Goal: Information Seeking & Learning: Find specific fact

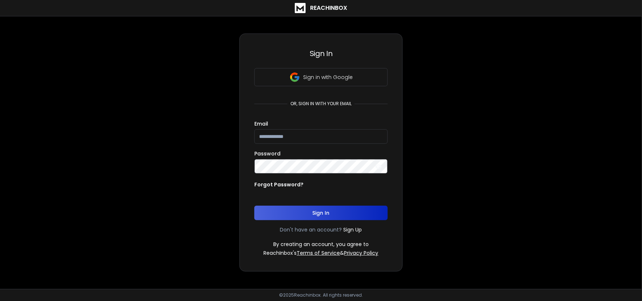
type input "**********"
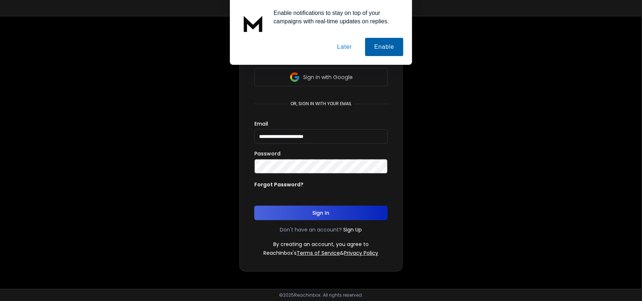
click at [390, 43] on button "Enable" at bounding box center [384, 47] width 38 height 18
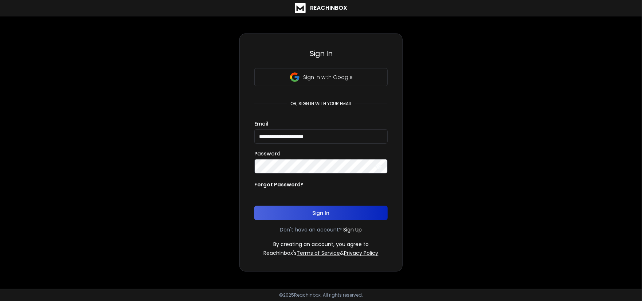
click at [317, 213] on button "Sign In" at bounding box center [320, 213] width 133 height 15
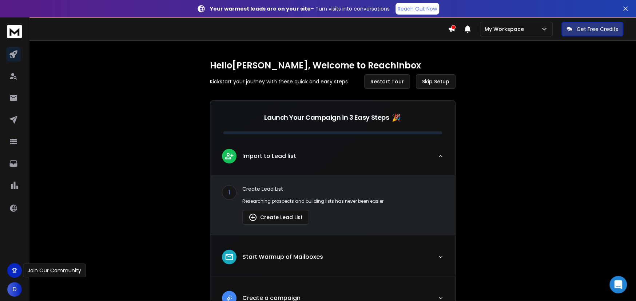
click at [17, 269] on link at bounding box center [14, 270] width 15 height 15
click at [449, 27] on icon at bounding box center [451, 28] width 7 height 7
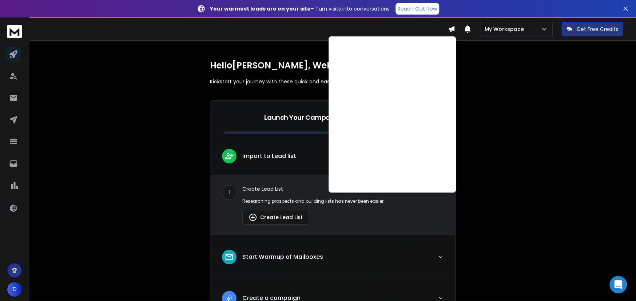
click at [509, 150] on div "Hello [PERSON_NAME] , Welcome to ReachInbox Kickstart your journey with these q…" at bounding box center [333, 188] width 584 height 281
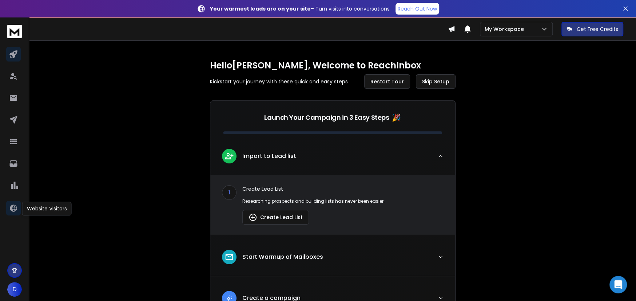
click at [13, 205] on icon at bounding box center [13, 208] width 7 height 7
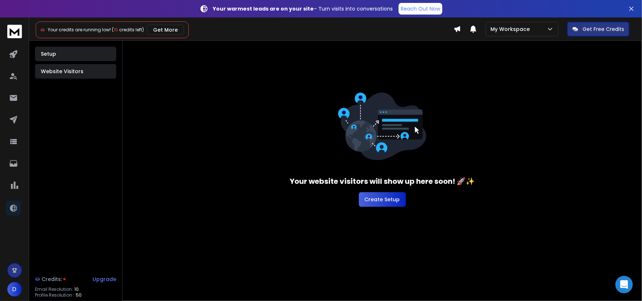
click at [52, 51] on button "Setup" at bounding box center [75, 54] width 81 height 15
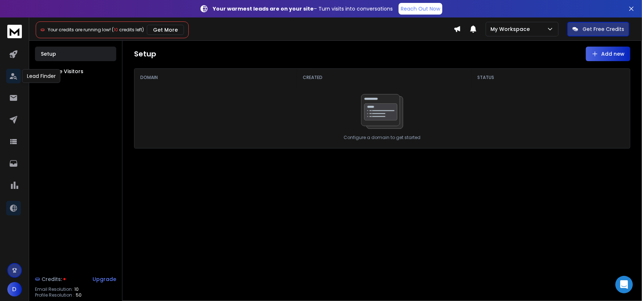
click at [12, 76] on icon at bounding box center [13, 76] width 9 height 9
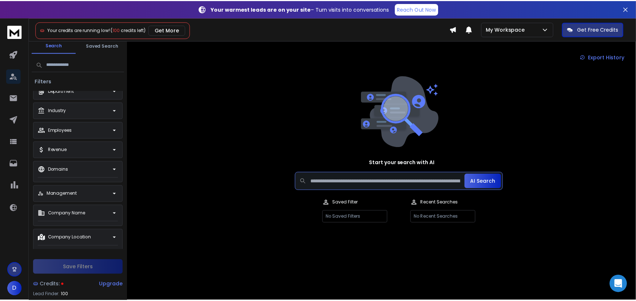
scroll to position [5, 0]
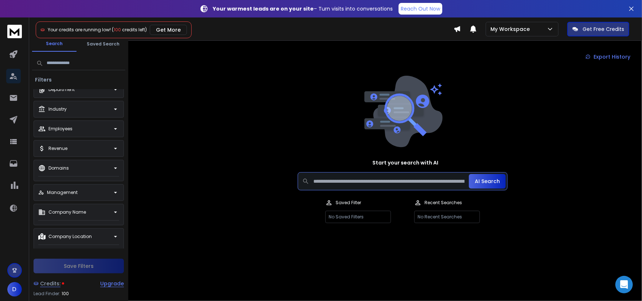
click at [113, 281] on div "Upgrade" at bounding box center [112, 283] width 24 height 7
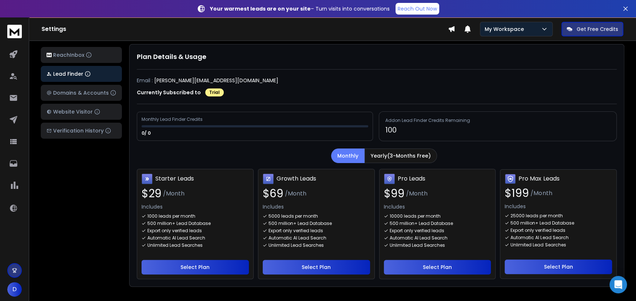
click at [517, 27] on p "My Workspace" at bounding box center [506, 28] width 42 height 7
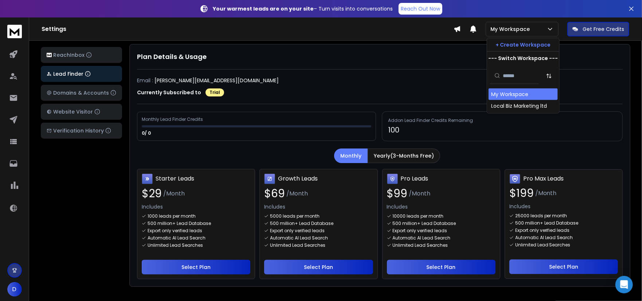
click at [512, 93] on div "My Workspace" at bounding box center [509, 94] width 37 height 7
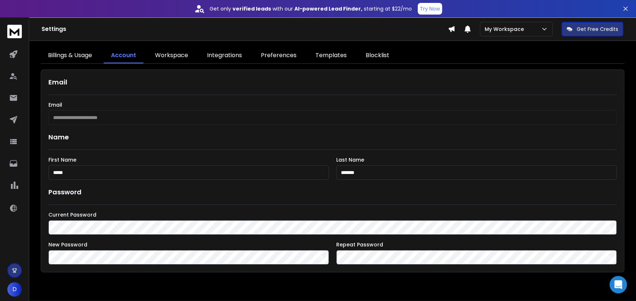
click at [271, 58] on link "Preferences" at bounding box center [279, 55] width 50 height 15
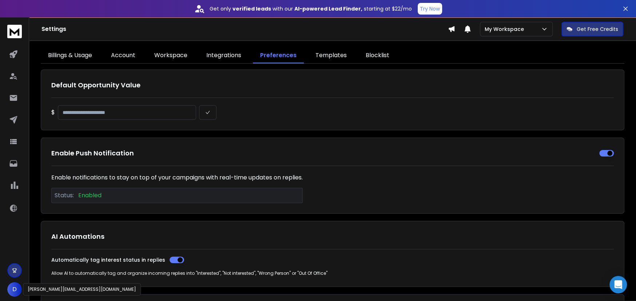
click at [17, 284] on span "D" at bounding box center [14, 289] width 15 height 15
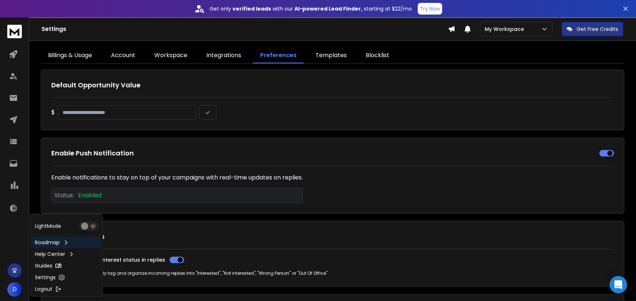
click at [380, 196] on div "Enable notifications to stay on top of your campaigns with real-time updates on…" at bounding box center [332, 188] width 563 height 30
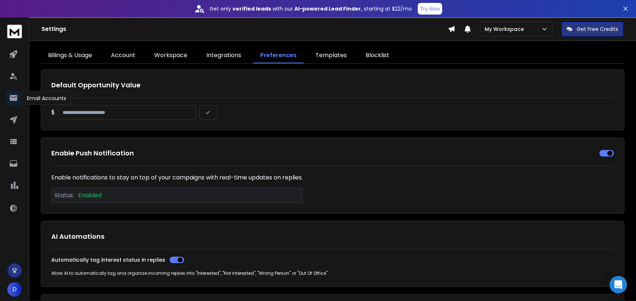
click at [15, 98] on icon at bounding box center [13, 98] width 7 height 6
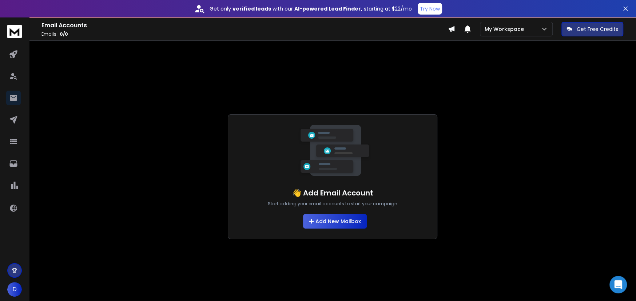
click at [13, 25] on img at bounding box center [14, 31] width 15 height 13
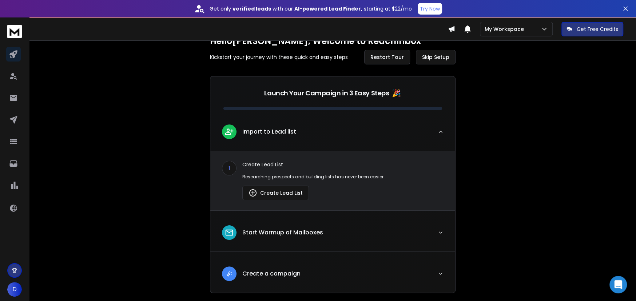
scroll to position [35, 0]
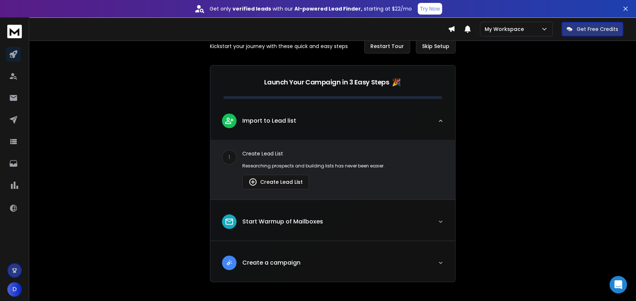
click at [436, 220] on button "Start Warmup of Mailboxes" at bounding box center [332, 225] width 245 height 32
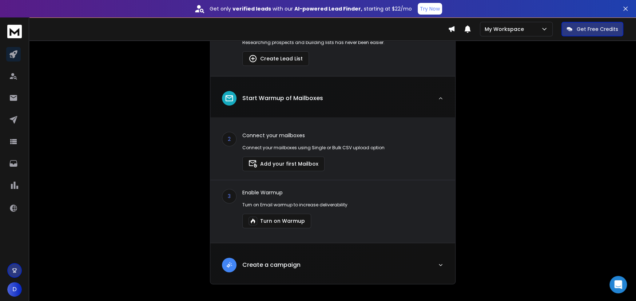
scroll to position [161, 0]
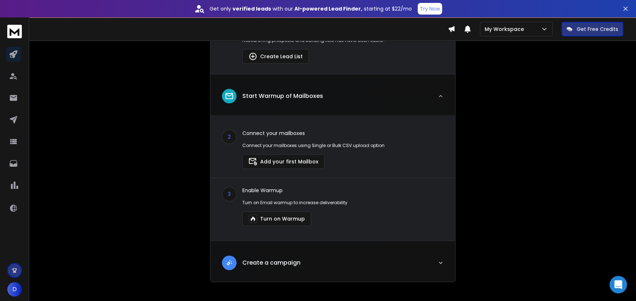
click at [277, 263] on p "Create a campaign" at bounding box center [272, 263] width 58 height 9
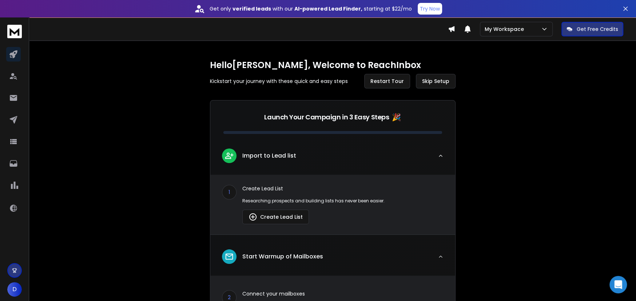
scroll to position [0, 0]
click at [452, 27] on icon at bounding box center [451, 28] width 7 height 7
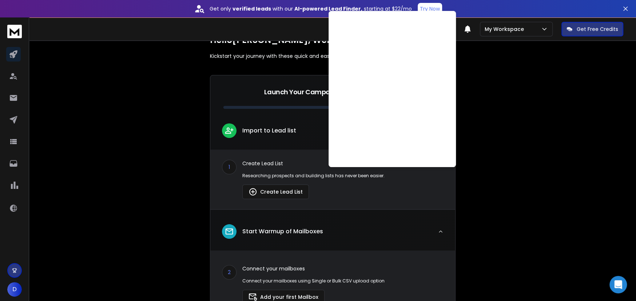
scroll to position [36, 0]
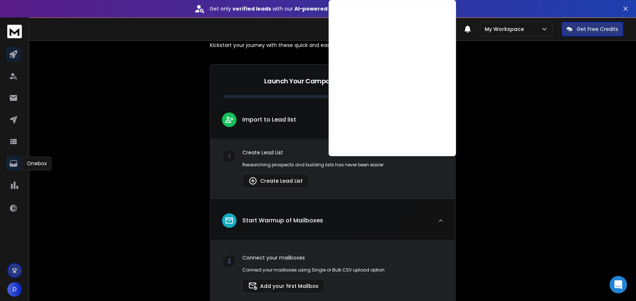
click at [10, 163] on icon at bounding box center [13, 163] width 9 height 9
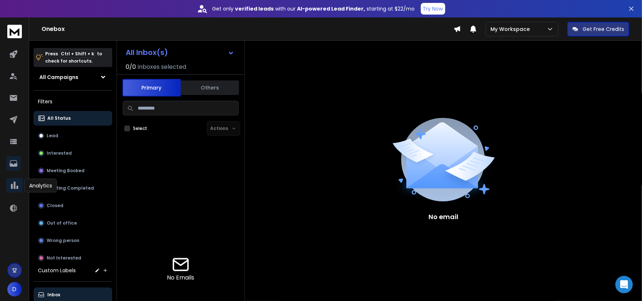
click at [13, 186] on icon at bounding box center [14, 185] width 11 height 11
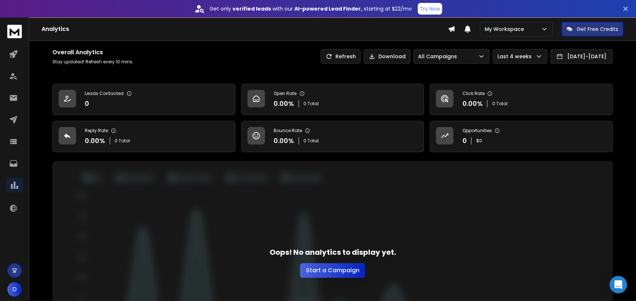
click at [12, 33] on img at bounding box center [14, 31] width 15 height 13
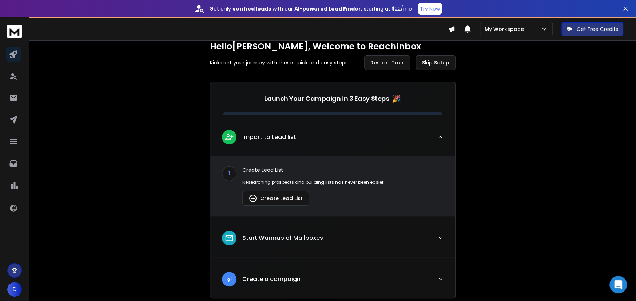
scroll to position [35, 0]
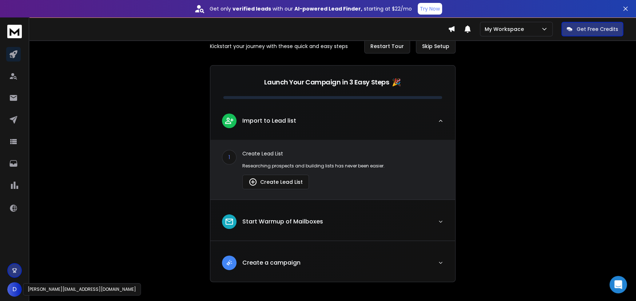
click at [10, 289] on span "D" at bounding box center [14, 289] width 15 height 15
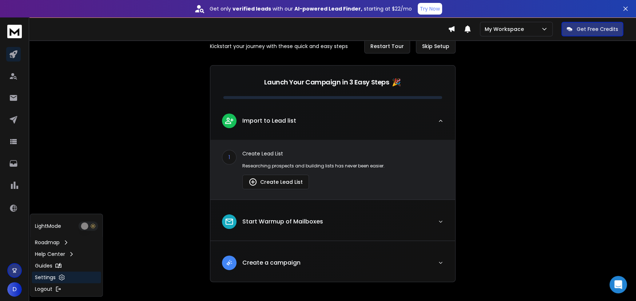
click at [41, 277] on p "Settings" at bounding box center [45, 277] width 21 height 7
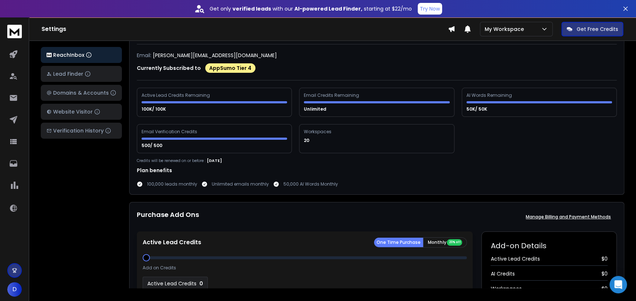
scroll to position [73, 0]
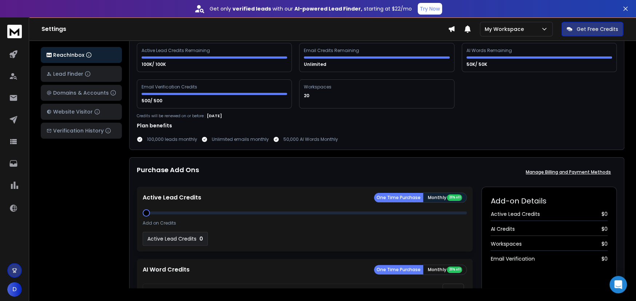
click at [438, 196] on button "Monthly 20% off" at bounding box center [445, 198] width 44 height 10
click at [167, 237] on p "Active Lead Credits" at bounding box center [171, 238] width 49 height 7
click at [387, 194] on button "One Time Purchase" at bounding box center [398, 197] width 49 height 9
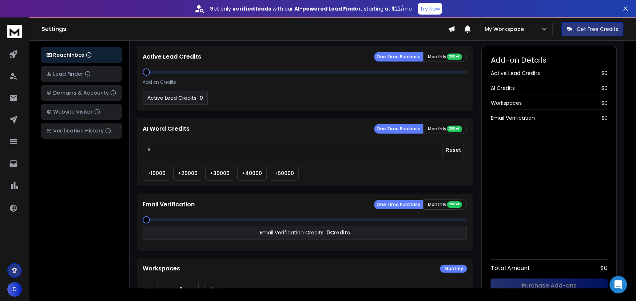
scroll to position [260, 0]
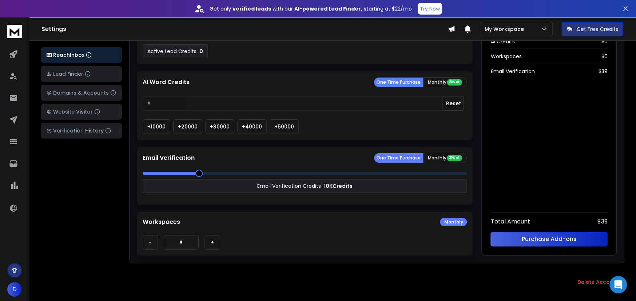
click at [203, 177] on span at bounding box center [199, 173] width 7 height 7
click at [232, 179] on div "Email Verification Credits 25K Credits" at bounding box center [305, 186] width 324 height 14
click at [389, 157] on button "One Time Purchase" at bounding box center [398, 157] width 49 height 9
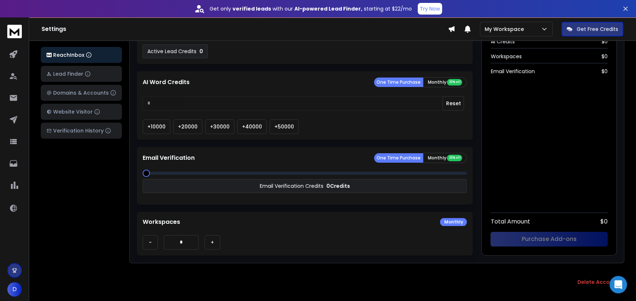
click at [143, 170] on span at bounding box center [146, 173] width 7 height 7
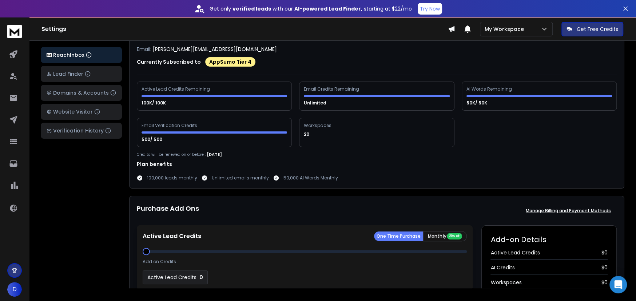
scroll to position [73, 0]
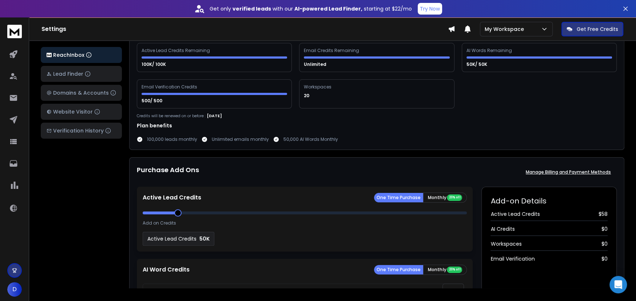
click at [175, 210] on span at bounding box center [177, 212] width 7 height 7
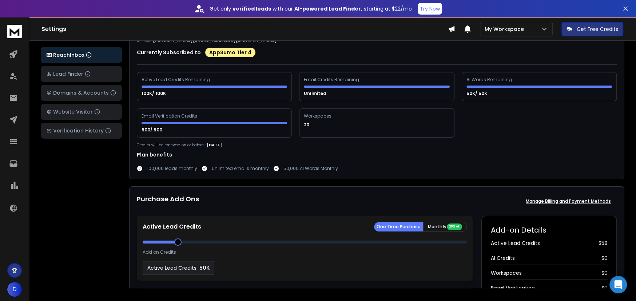
scroll to position [109, 0]
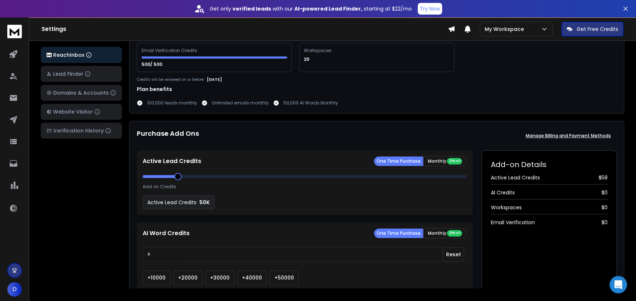
click at [394, 163] on button "One Time Purchase" at bounding box center [398, 161] width 49 height 9
click at [394, 162] on button "One Time Purchase" at bounding box center [398, 161] width 49 height 9
click at [143, 174] on span at bounding box center [146, 176] width 7 height 7
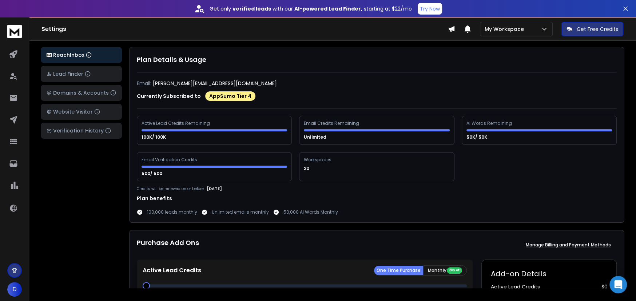
click at [433, 7] on p "Try Now" at bounding box center [430, 8] width 20 height 7
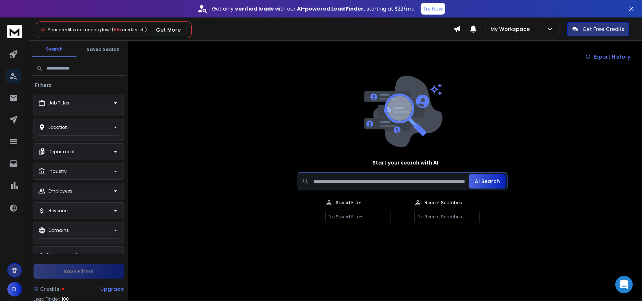
click at [492, 180] on button "AI Search" at bounding box center [487, 181] width 37 height 15
drag, startPoint x: 322, startPoint y: 181, endPoint x: 305, endPoint y: 181, distance: 17.5
click at [305, 181] on div "AI Search" at bounding box center [402, 181] width 210 height 18
drag, startPoint x: 352, startPoint y: 182, endPoint x: 401, endPoint y: 180, distance: 48.8
click at [401, 180] on textarea "To enrich screen reader interactions, please activate Accessibility in Grammarl…" at bounding box center [388, 181] width 151 height 15
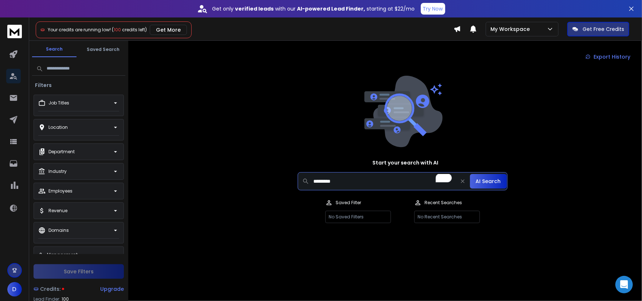
type textarea "*********"
click at [492, 173] on div "********* AI Search" at bounding box center [402, 181] width 210 height 18
click at [491, 177] on button "AI Search" at bounding box center [488, 181] width 37 height 15
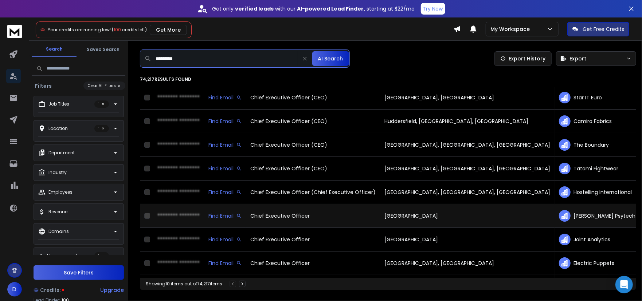
scroll to position [73, 0]
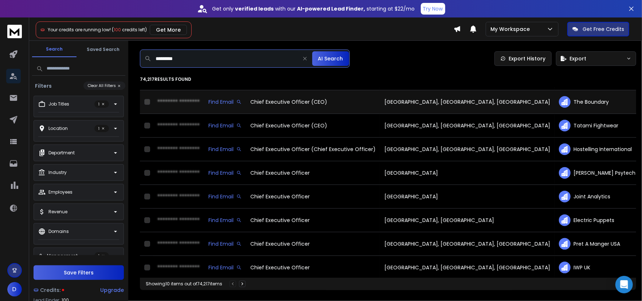
click at [223, 98] on div "Find Email" at bounding box center [224, 101] width 33 height 7
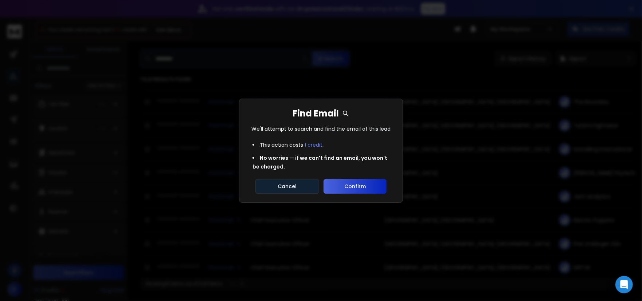
click at [282, 187] on button "Cancel" at bounding box center [287, 186] width 64 height 15
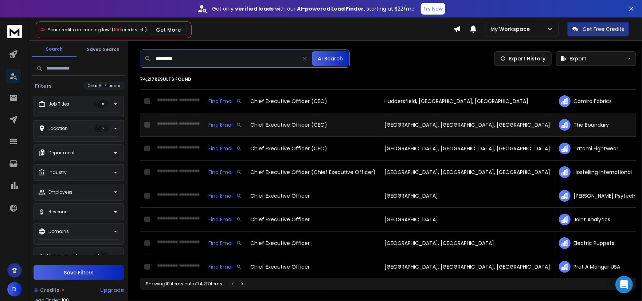
scroll to position [0, 0]
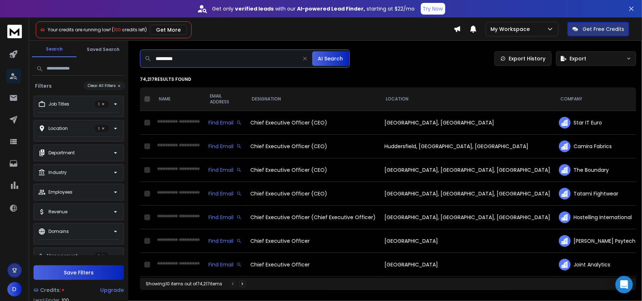
click at [206, 59] on textarea "*********" at bounding box center [226, 58] width 142 height 15
type textarea "***"
click at [325, 57] on button "AI Search" at bounding box center [330, 58] width 37 height 15
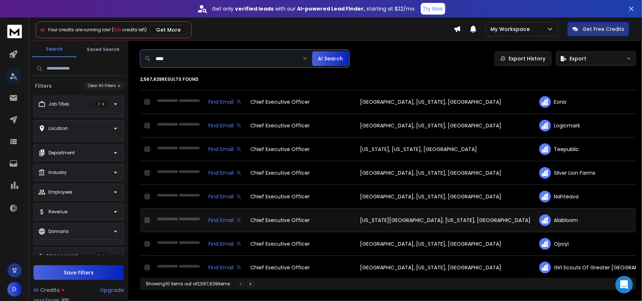
scroll to position [73, 0]
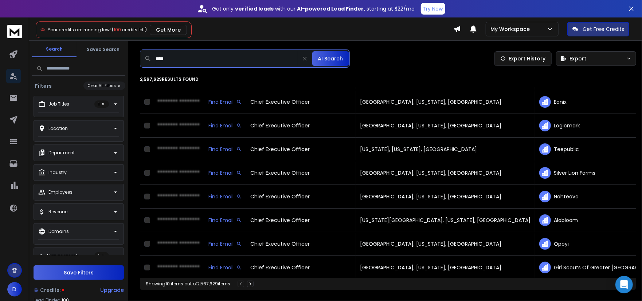
click at [248, 283] on icon at bounding box center [250, 284] width 6 height 6
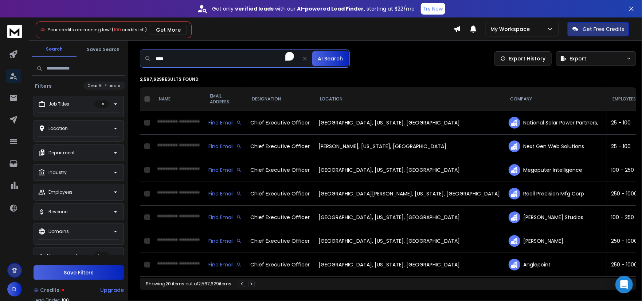
click at [181, 58] on textarea "***" at bounding box center [226, 58] width 142 height 15
type textarea "**********"
click at [339, 54] on button "AI Search" at bounding box center [330, 58] width 37 height 15
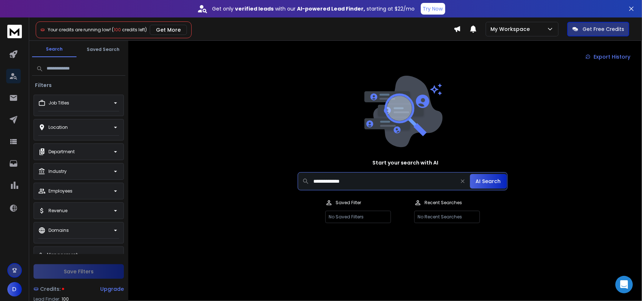
click at [485, 179] on button "AI Search" at bounding box center [488, 181] width 37 height 15
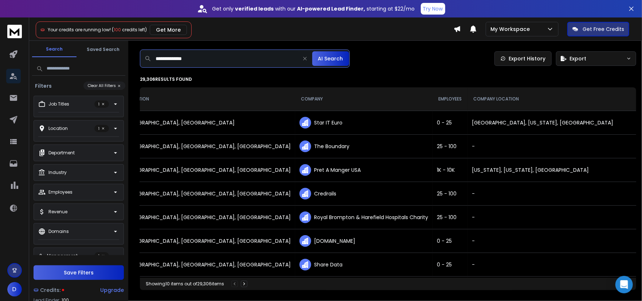
scroll to position [0, 227]
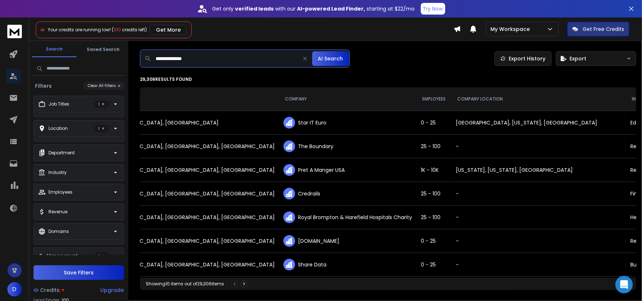
drag, startPoint x: 458, startPoint y: 277, endPoint x: 559, endPoint y: 277, distance: 100.9
click at [559, 278] on div "Showing 10 items out of 29,306 items" at bounding box center [388, 284] width 496 height 12
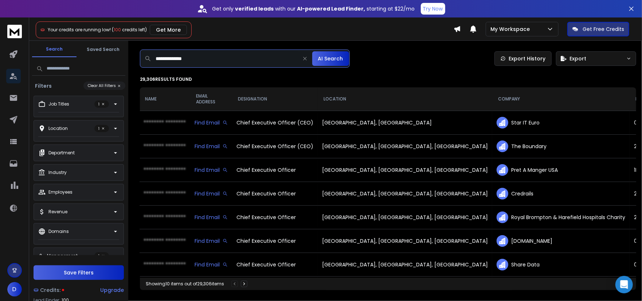
scroll to position [0, 0]
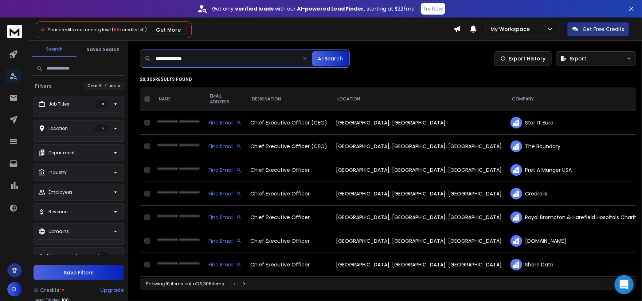
click at [617, 284] on div "Open Intercom Messenger" at bounding box center [623, 284] width 19 height 19
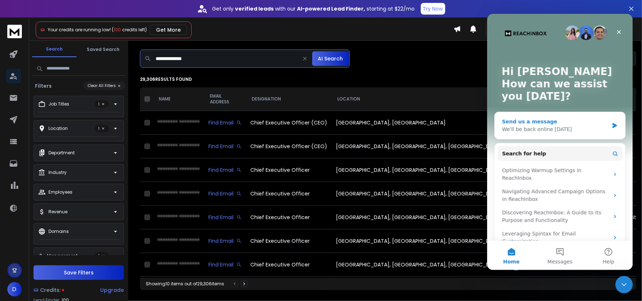
click at [545, 124] on div "Send us a message" at bounding box center [554, 122] width 107 height 8
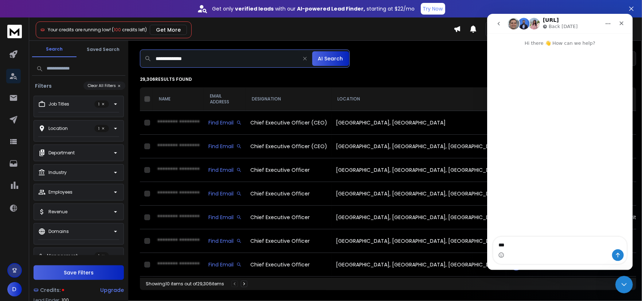
type textarea "****"
type textarea "**********"
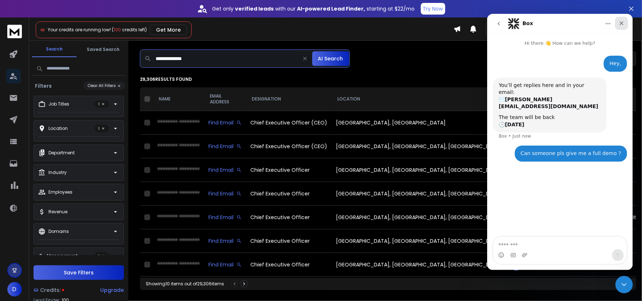
click at [622, 21] on icon "Close" at bounding box center [621, 23] width 6 height 6
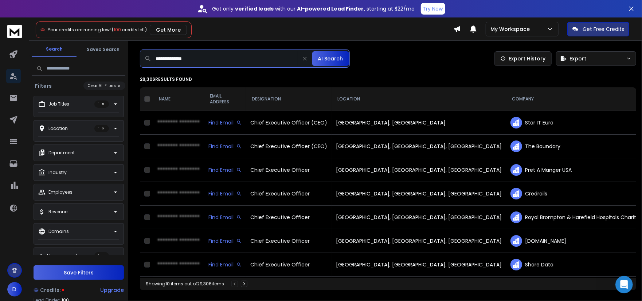
click at [113, 102] on icon at bounding box center [115, 103] width 7 height 7
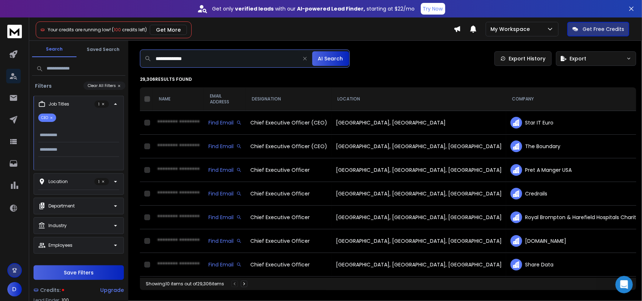
click at [69, 134] on input at bounding box center [78, 135] width 81 height 15
click at [112, 103] on icon at bounding box center [115, 103] width 7 height 7
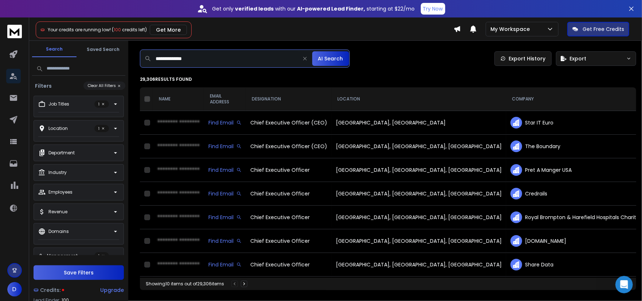
click at [67, 155] on p "Department" at bounding box center [61, 153] width 26 height 6
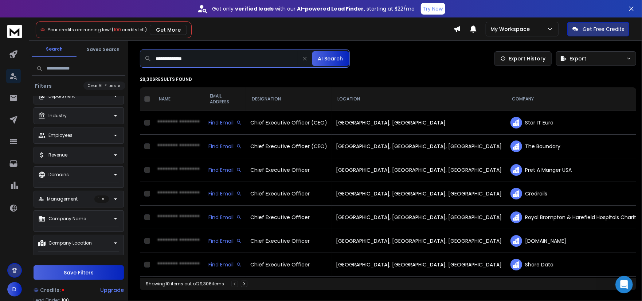
scroll to position [7, 0]
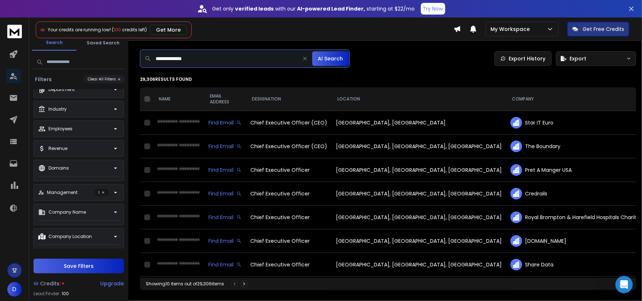
click at [112, 190] on icon at bounding box center [115, 192] width 7 height 7
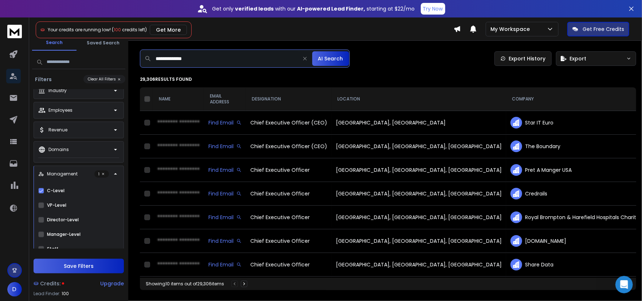
scroll to position [93, 0]
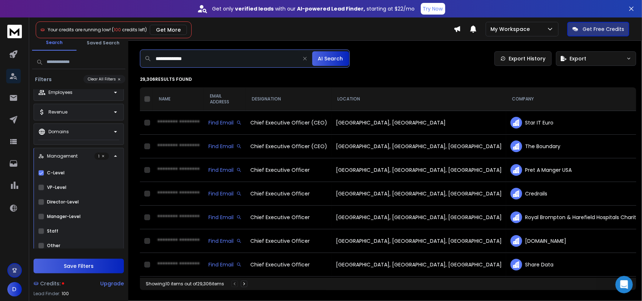
click at [42, 188] on button "VP-Level" at bounding box center [41, 188] width 6 height 6
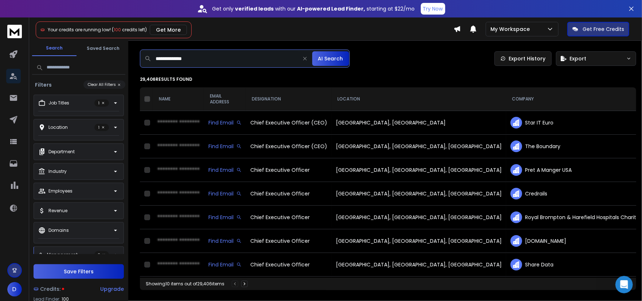
scroll to position [0, 0]
click at [112, 127] on icon at bounding box center [115, 128] width 7 height 7
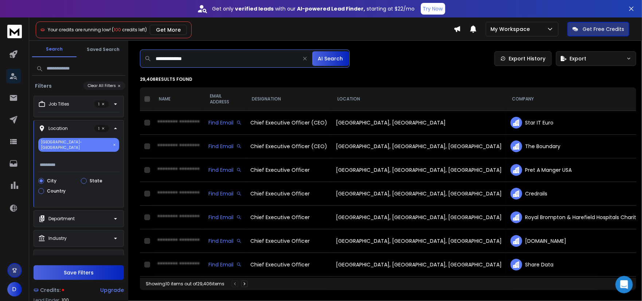
click at [45, 188] on div "Country" at bounding box center [57, 191] width 38 height 6
click at [70, 216] on p "Department" at bounding box center [61, 219] width 26 height 6
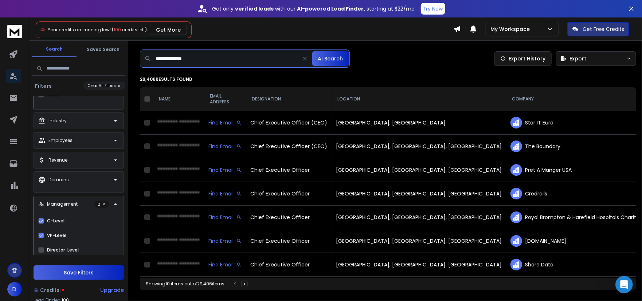
scroll to position [244, 0]
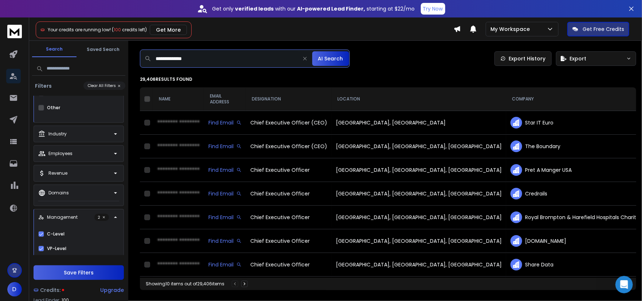
click at [61, 131] on p "Industry" at bounding box center [57, 134] width 18 height 6
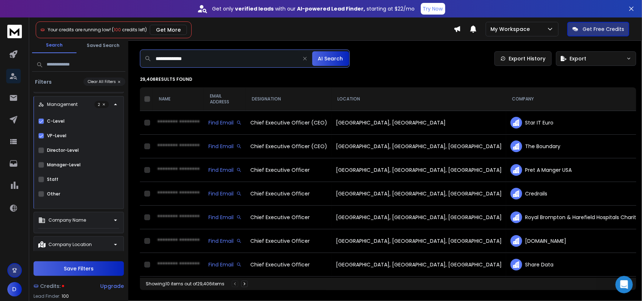
scroll to position [7, 0]
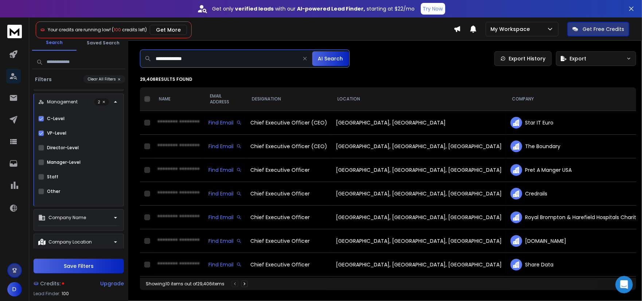
click at [86, 239] on p "Company Location" at bounding box center [69, 242] width 43 height 6
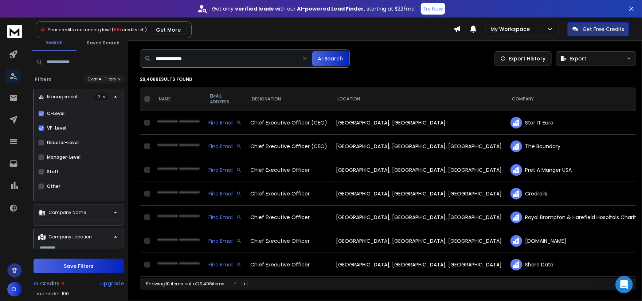
click at [376, 71] on div "**********" at bounding box center [388, 185] width 496 height 271
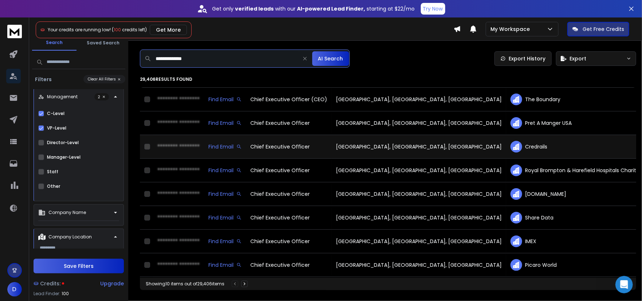
scroll to position [0, 0]
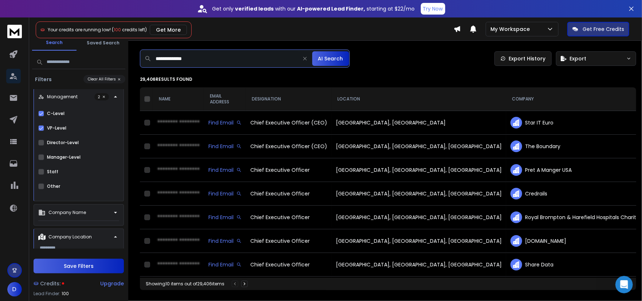
click at [423, 7] on p "Try Now" at bounding box center [433, 8] width 20 height 7
click at [429, 7] on p "Try Now" at bounding box center [433, 8] width 20 height 7
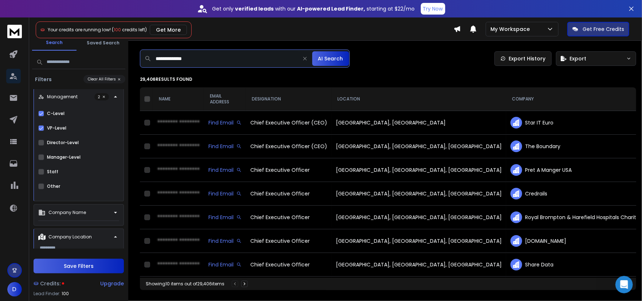
click at [429, 7] on p "Try Now" at bounding box center [433, 8] width 20 height 7
click at [302, 59] on icon at bounding box center [305, 59] width 6 height 6
